Goal: Task Accomplishment & Management: Manage account settings

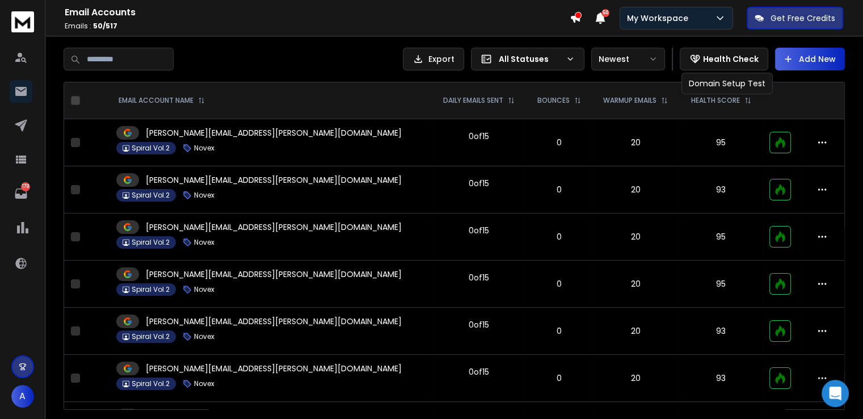
click at [696, 28] on button "My Workspace" at bounding box center [675, 18] width 113 height 23
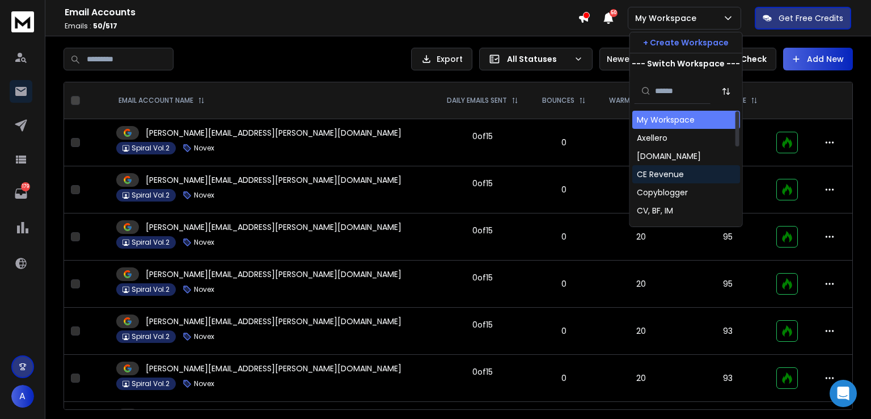
click at [683, 170] on div "CE Revenue" at bounding box center [686, 174] width 108 height 18
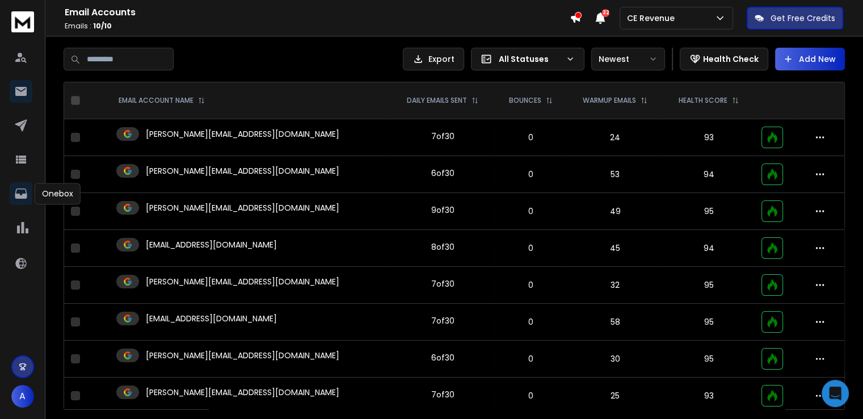
click at [12, 191] on link at bounding box center [21, 193] width 23 height 23
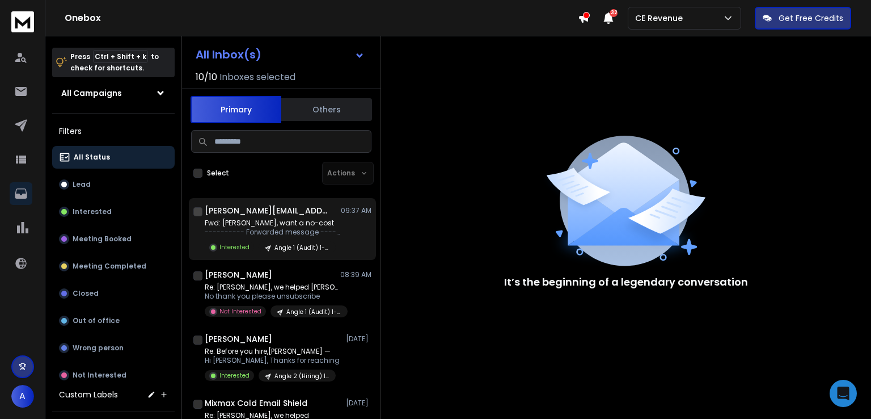
click at [295, 227] on p "Fwd: Tyler, want a no-cost" at bounding box center [273, 222] width 136 height 9
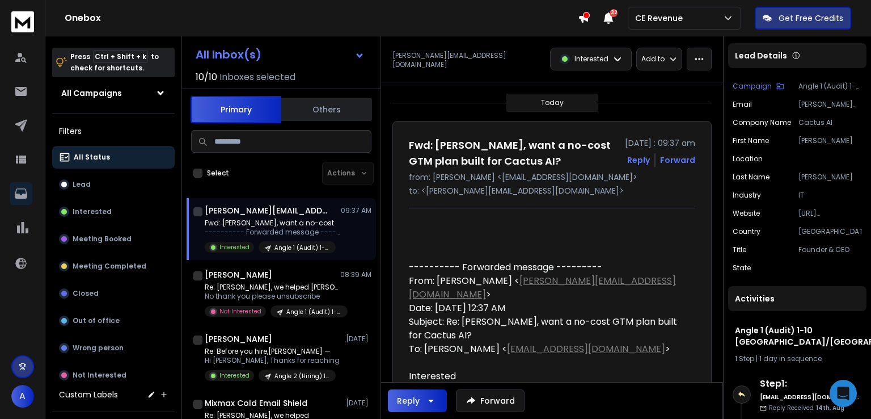
scroll to position [49, 0]
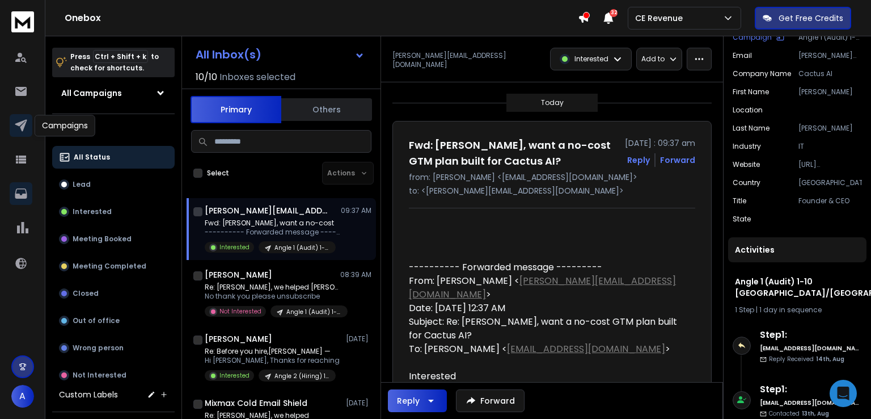
click at [18, 121] on icon at bounding box center [21, 126] width 14 height 14
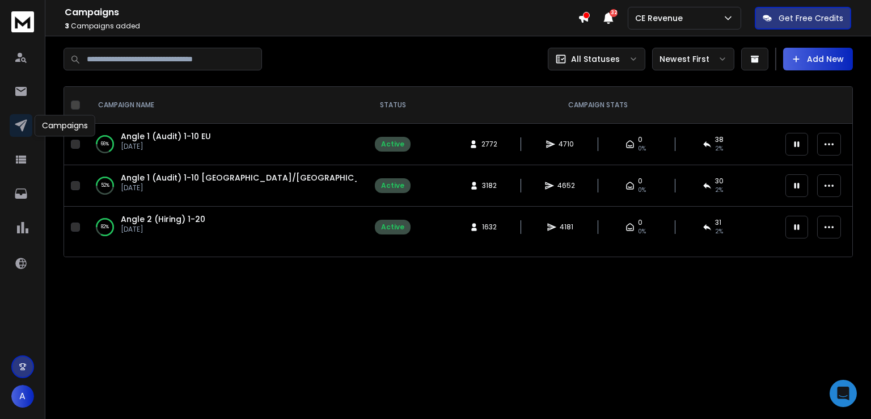
click at [225, 141] on div "66 % Angle 1 (Audit) 1-10 EU 3 months ago" at bounding box center [226, 143] width 261 height 27
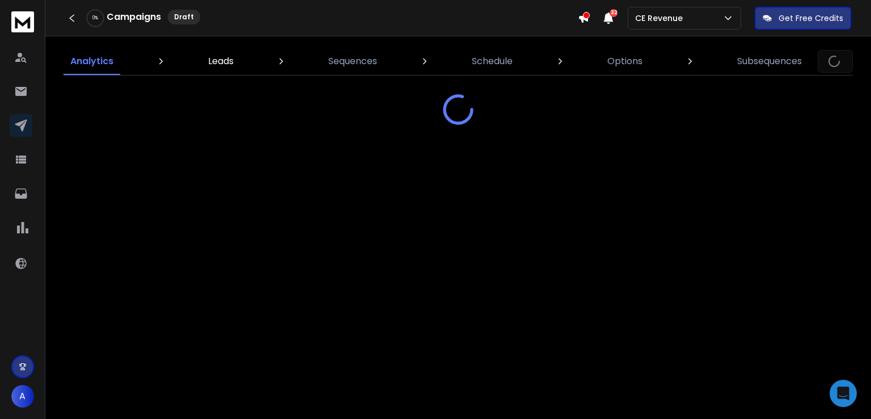
click at [239, 68] on link "Leads" at bounding box center [220, 61] width 39 height 27
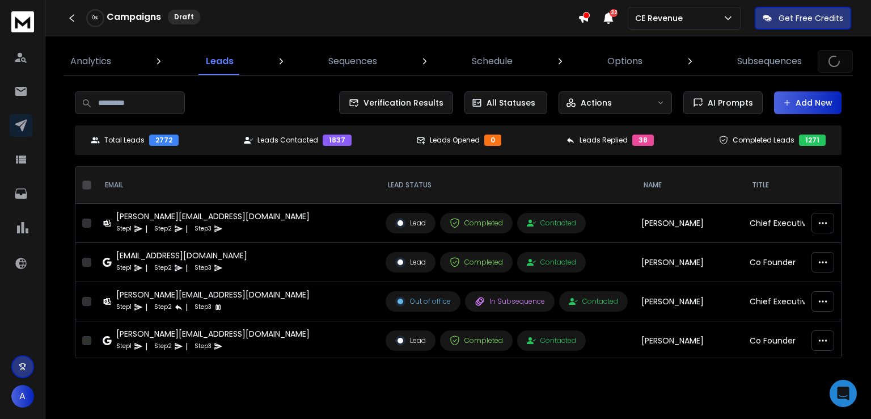
click at [126, 106] on input at bounding box center [130, 102] width 110 height 23
paste input "**********"
type input "**********"
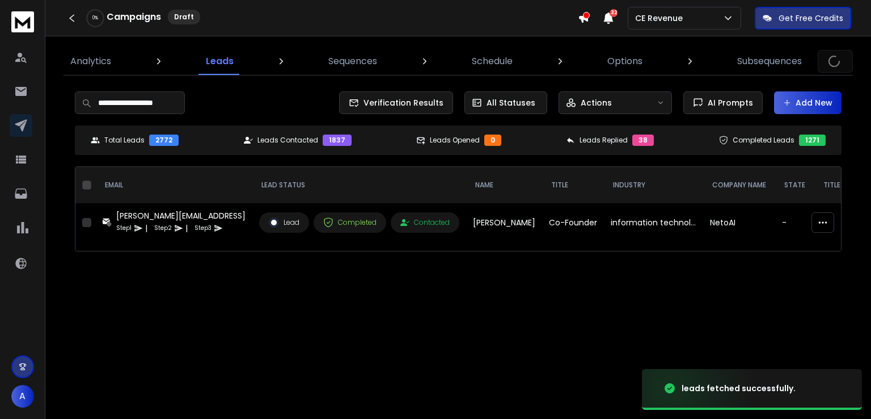
click at [823, 227] on icon "button" at bounding box center [823, 222] width 10 height 10
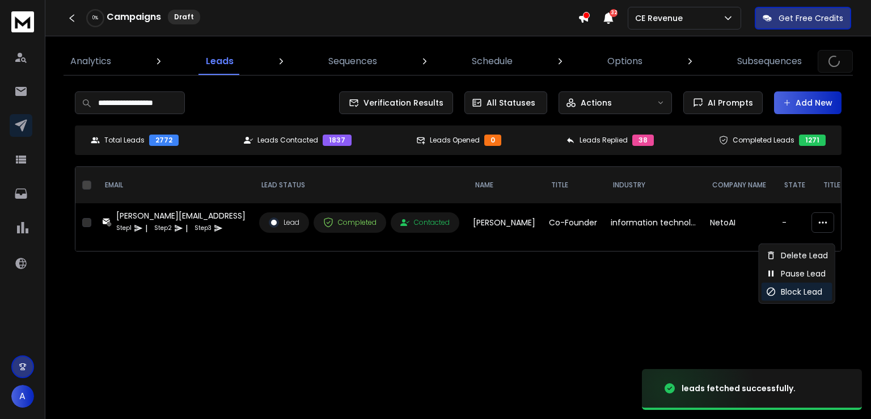
click at [803, 288] on p "Block Lead" at bounding box center [801, 291] width 41 height 11
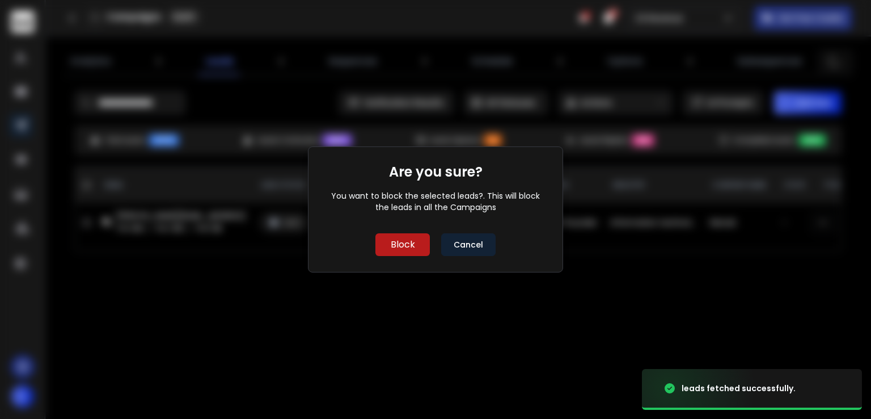
click at [417, 245] on button "Block" at bounding box center [402, 244] width 54 height 23
